Goal: Task Accomplishment & Management: Manage account settings

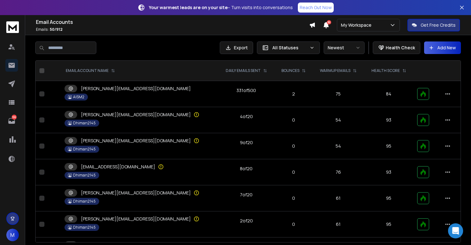
click at [462, 6] on icon at bounding box center [462, 8] width 6 height 6
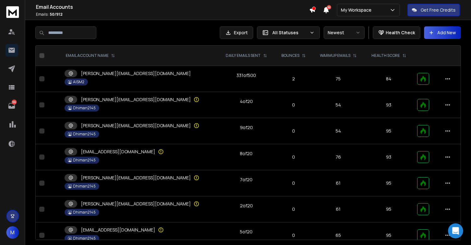
click at [301, 30] on p "All Statuses" at bounding box center [289, 33] width 35 height 6
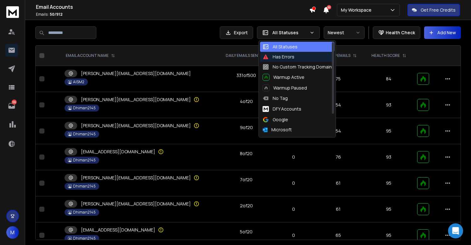
click at [286, 59] on div "Has Errors" at bounding box center [278, 57] width 32 height 6
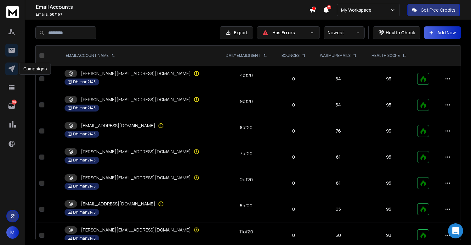
click at [14, 73] on link at bounding box center [11, 69] width 13 height 13
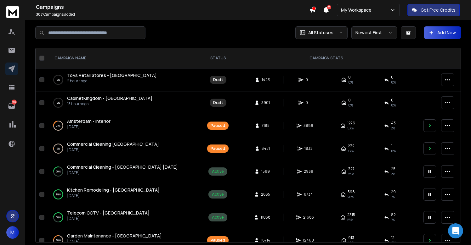
click at [98, 98] on span "CabinetKingdom - [GEOGRAPHIC_DATA]" at bounding box center [109, 98] width 85 height 6
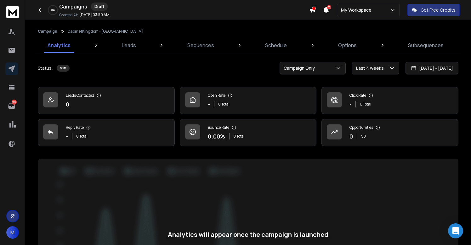
click at [44, 30] on button "Campaign" at bounding box center [48, 31] width 20 height 5
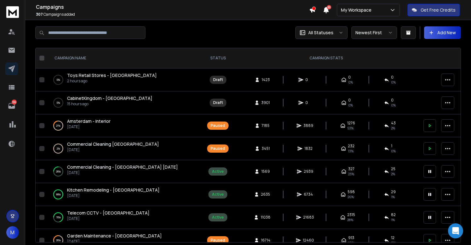
click at [447, 100] on icon "button" at bounding box center [447, 103] width 6 height 6
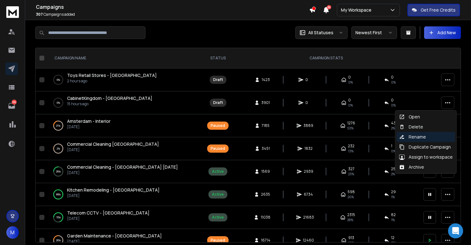
click at [414, 138] on div "Rename" at bounding box center [412, 137] width 27 height 6
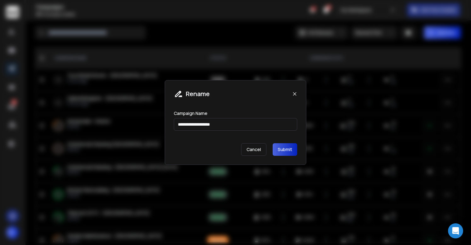
click at [216, 123] on input "**********" at bounding box center [235, 124] width 123 height 13
type input "**********"
click at [286, 149] on button "Submit" at bounding box center [285, 149] width 25 height 13
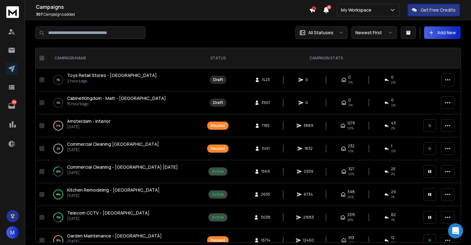
click at [248, 38] on div "Campaigns 307 Campaigns Added All Statuses Newest First Add New" at bounding box center [354, 32] width 213 height 13
click at [247, 27] on div at bounding box center [141, 32] width 213 height 13
